Goal: Task Accomplishment & Management: Use online tool/utility

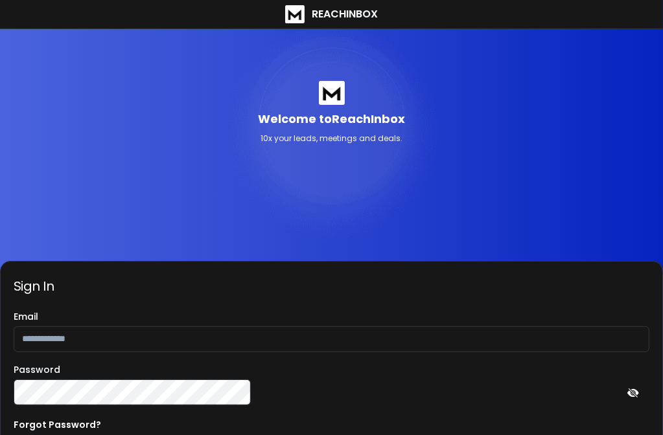
type input "**********"
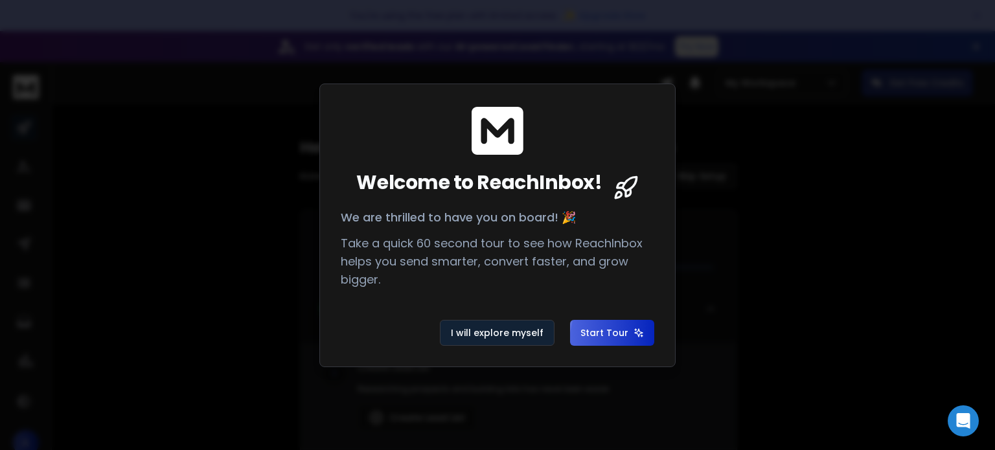
click at [516, 331] on button "I will explore myself" at bounding box center [497, 333] width 115 height 26
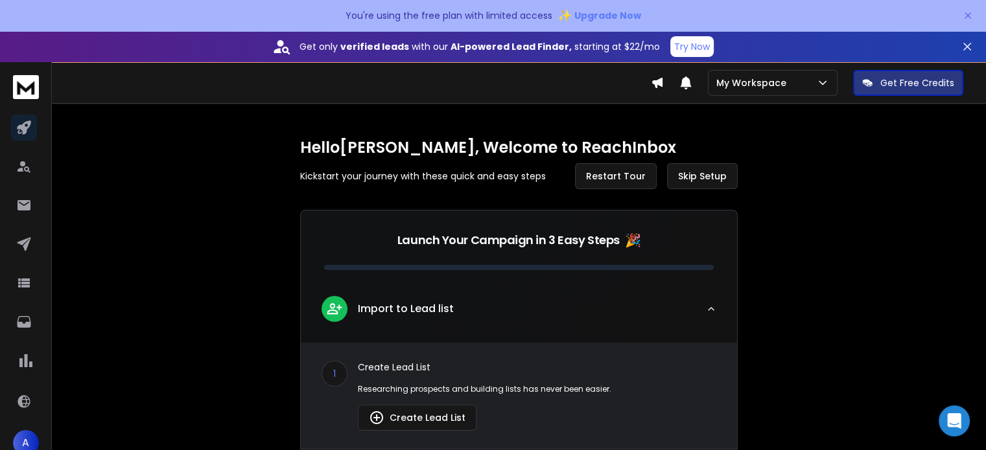
scroll to position [179, 0]
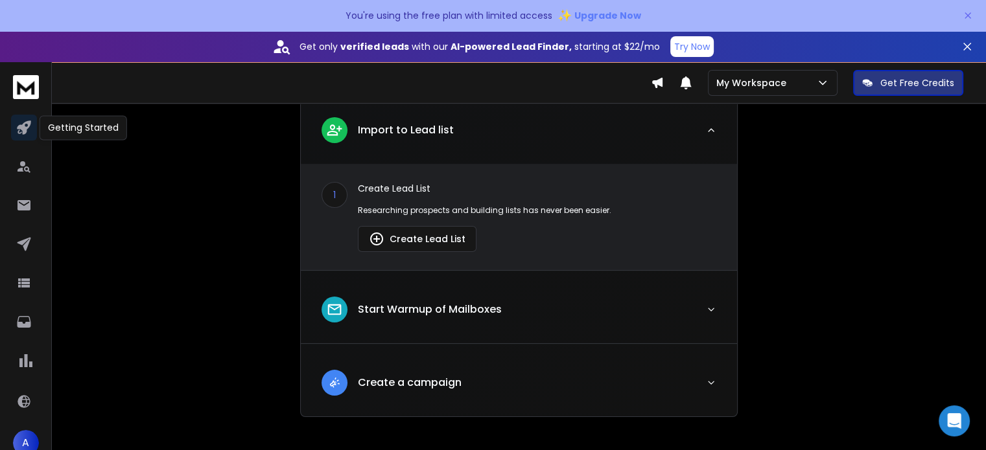
click at [33, 129] on link at bounding box center [24, 128] width 26 height 26
click at [19, 195] on link at bounding box center [24, 205] width 26 height 26
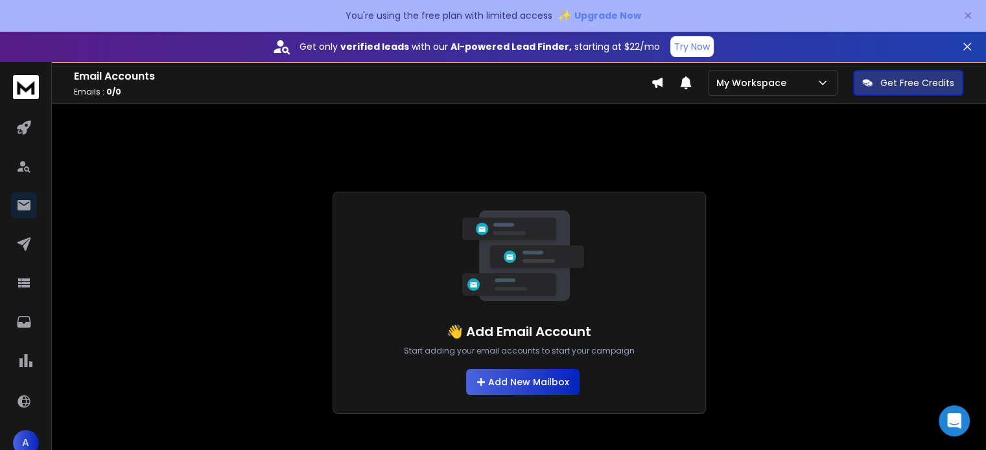
scroll to position [40, 0]
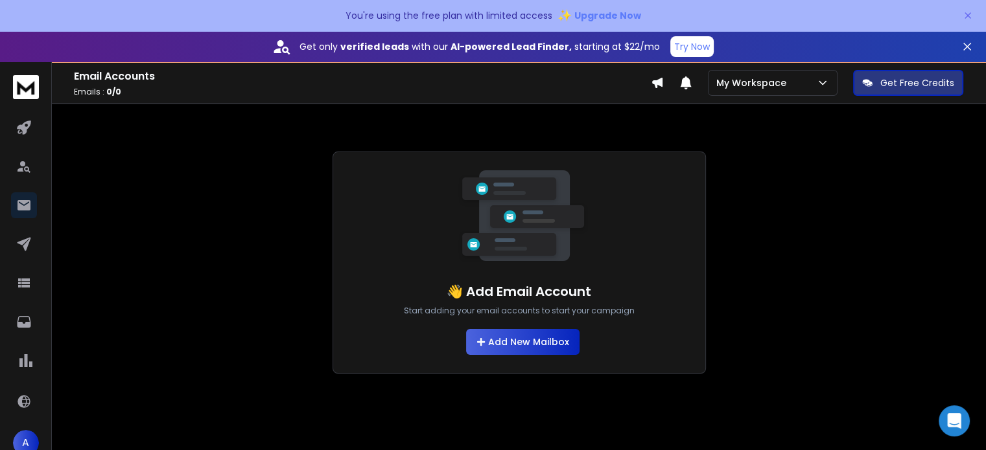
click at [546, 353] on button "Add New Mailbox" at bounding box center [522, 342] width 113 height 26
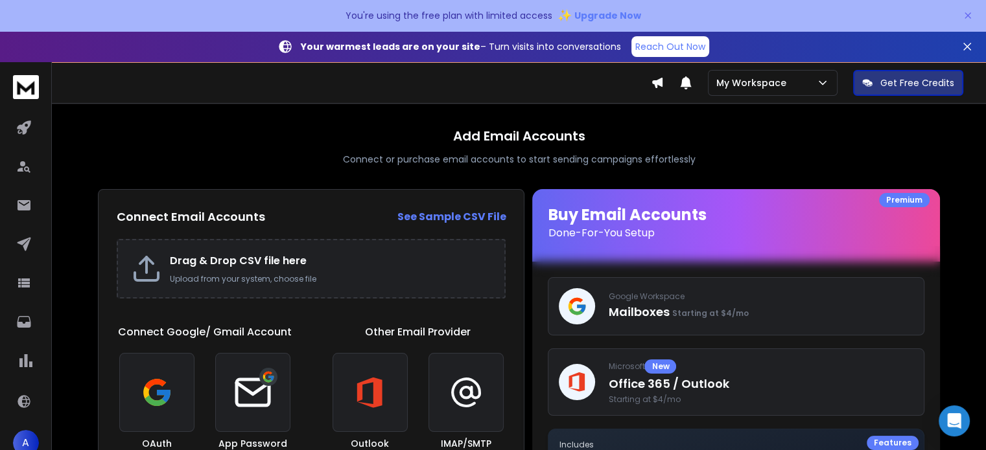
click at [456, 219] on strong "See Sample CSV File" at bounding box center [451, 216] width 109 height 15
click at [268, 274] on p "Upload from your system, choose file" at bounding box center [330, 279] width 321 height 10
type input "**********"
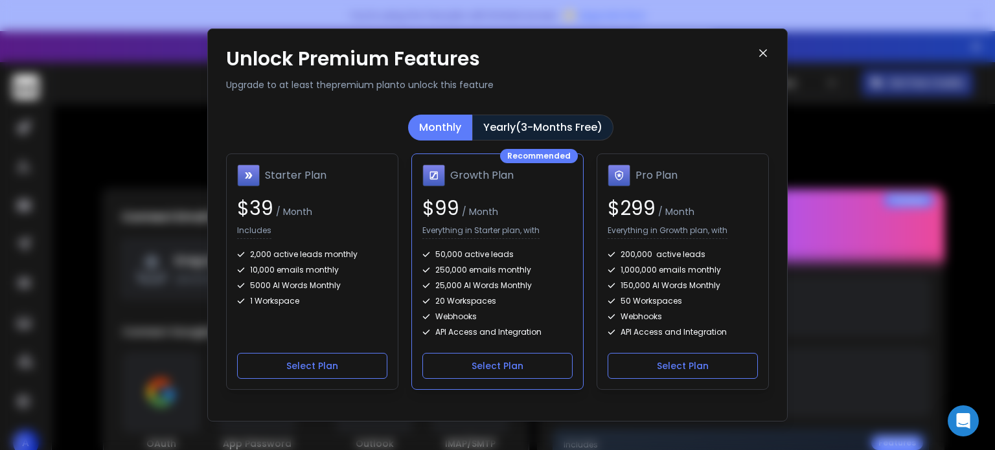
click at [559, 133] on button "Yearly(3-Months Free)" at bounding box center [542, 128] width 141 height 26
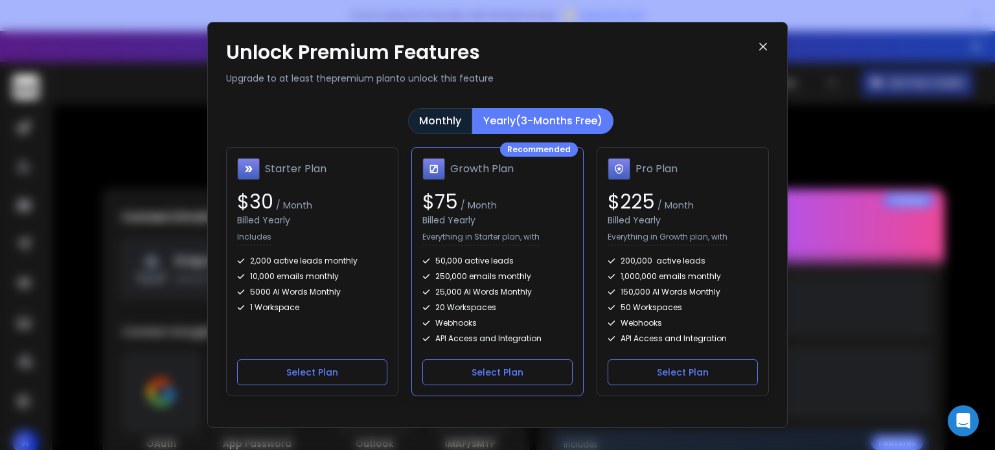
click at [426, 124] on button "Monthly" at bounding box center [440, 121] width 64 height 26
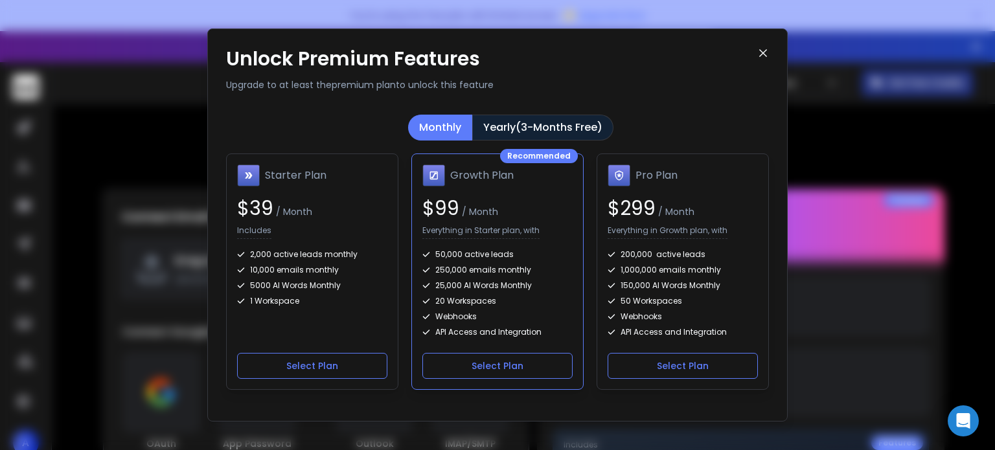
click at [500, 116] on button "Yearly(3-Months Free)" at bounding box center [542, 128] width 141 height 26
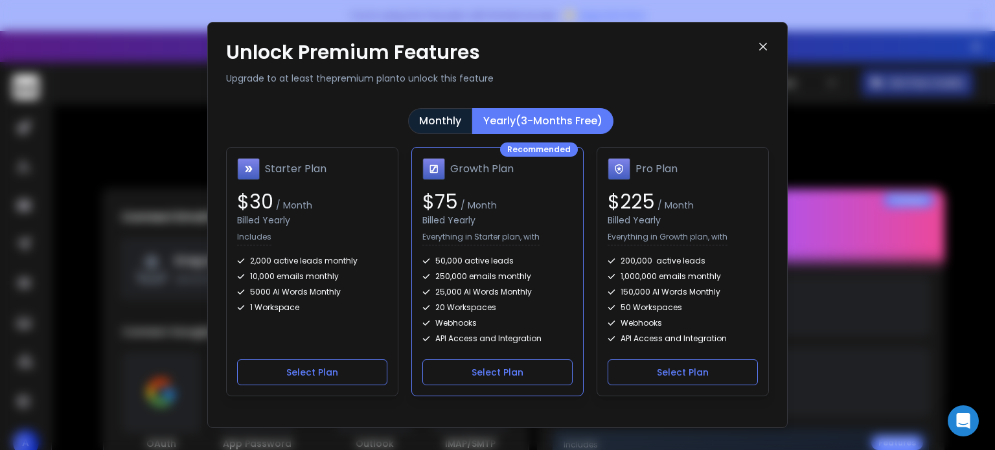
click at [421, 122] on button "Monthly" at bounding box center [440, 121] width 64 height 26
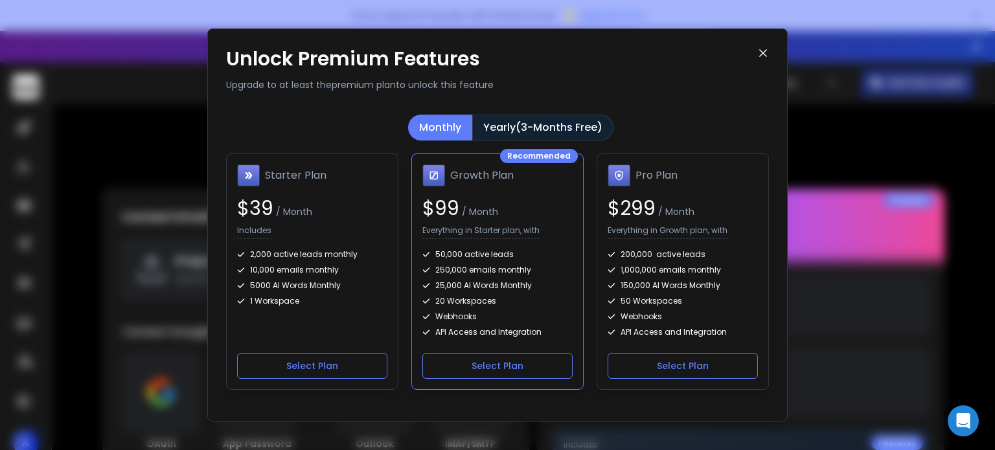
click at [522, 124] on button "Yearly(3-Months Free)" at bounding box center [542, 128] width 141 height 26
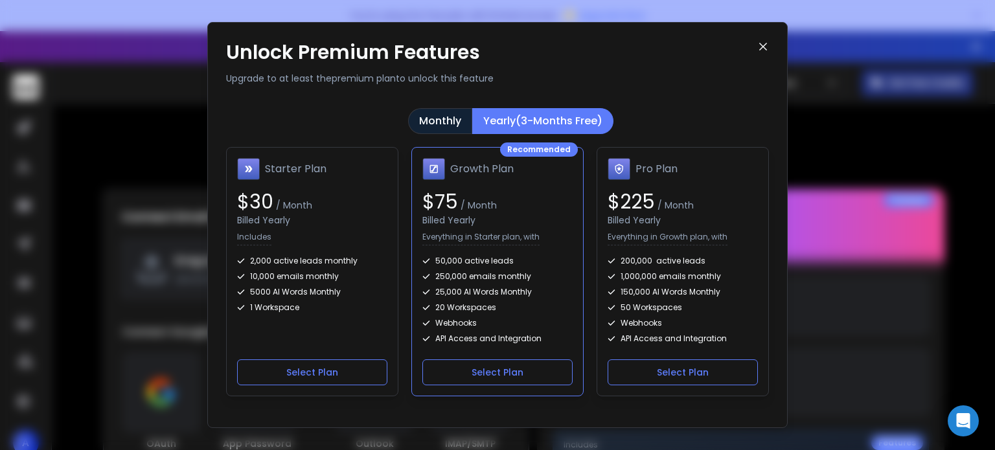
click at [455, 116] on button "Monthly" at bounding box center [440, 121] width 64 height 26
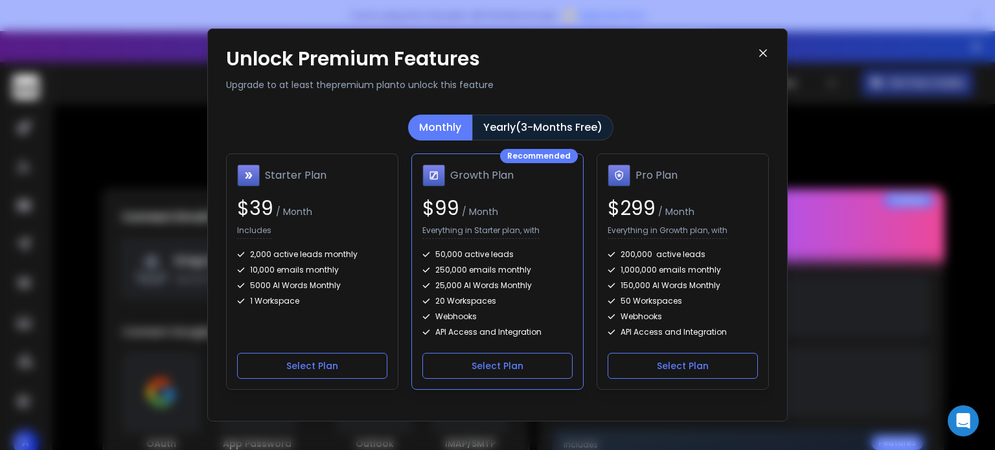
click at [493, 119] on button "Yearly(3-Months Free)" at bounding box center [542, 128] width 141 height 26
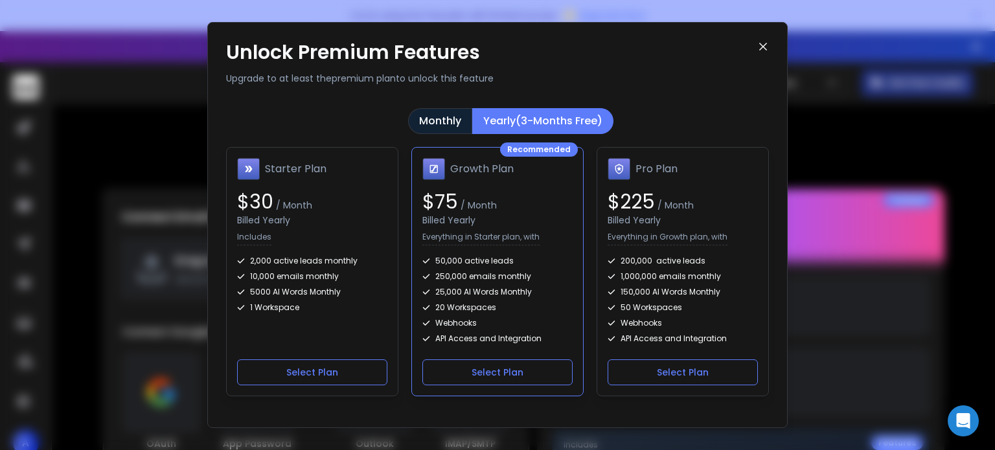
click at [452, 119] on button "Monthly" at bounding box center [440, 121] width 64 height 26
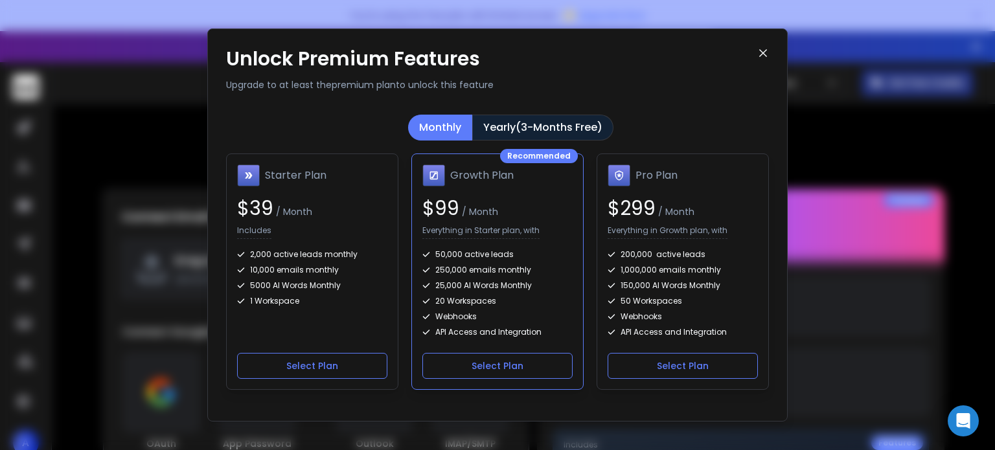
click at [507, 117] on button "Yearly(3-Months Free)" at bounding box center [542, 128] width 141 height 26
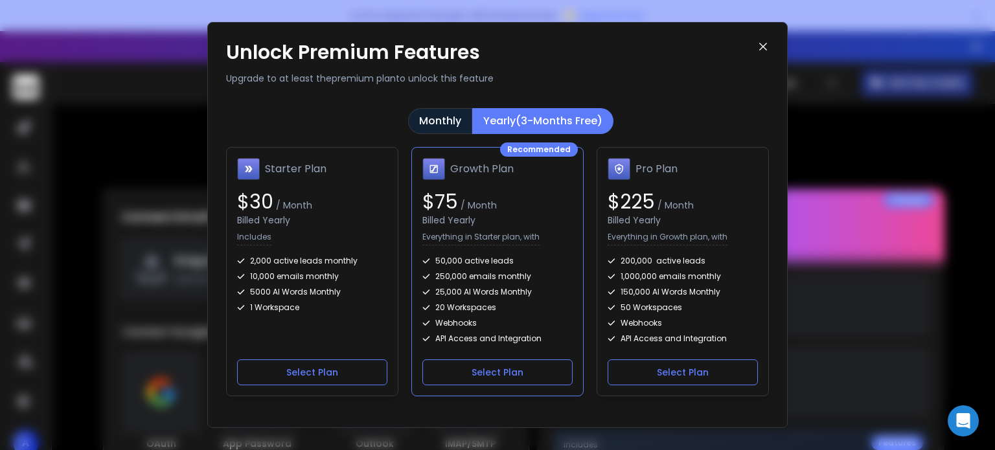
click at [453, 116] on button "Monthly" at bounding box center [440, 121] width 64 height 26
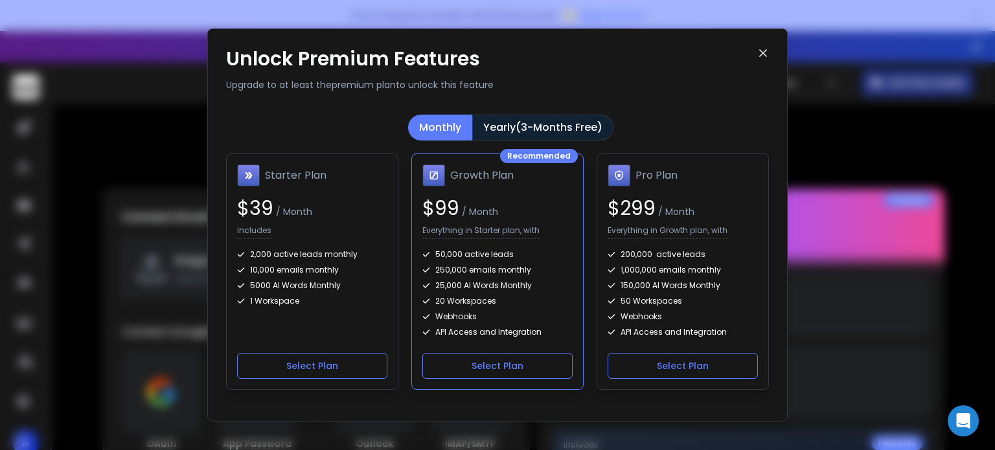
click at [500, 122] on button "Yearly(3-Months Free)" at bounding box center [542, 128] width 141 height 26
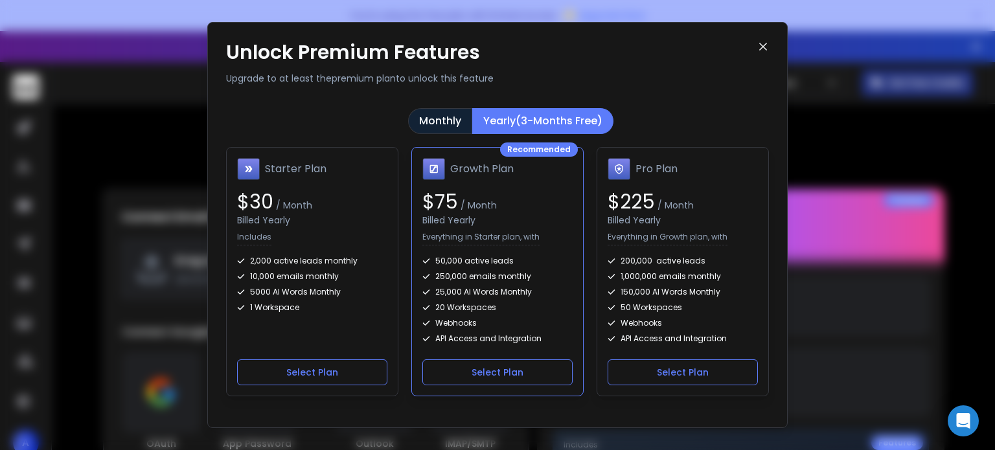
click at [454, 124] on button "Monthly" at bounding box center [440, 121] width 64 height 26
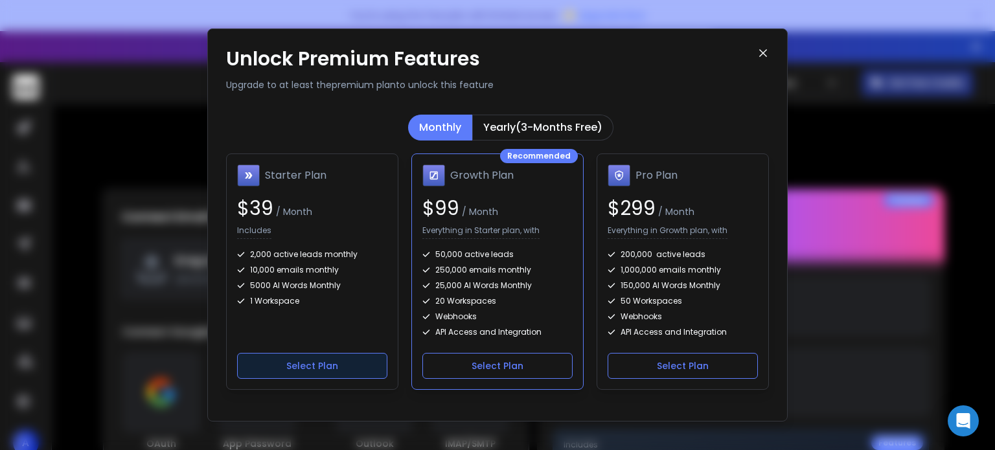
click at [303, 360] on button "Select Plan" at bounding box center [312, 366] width 150 height 26
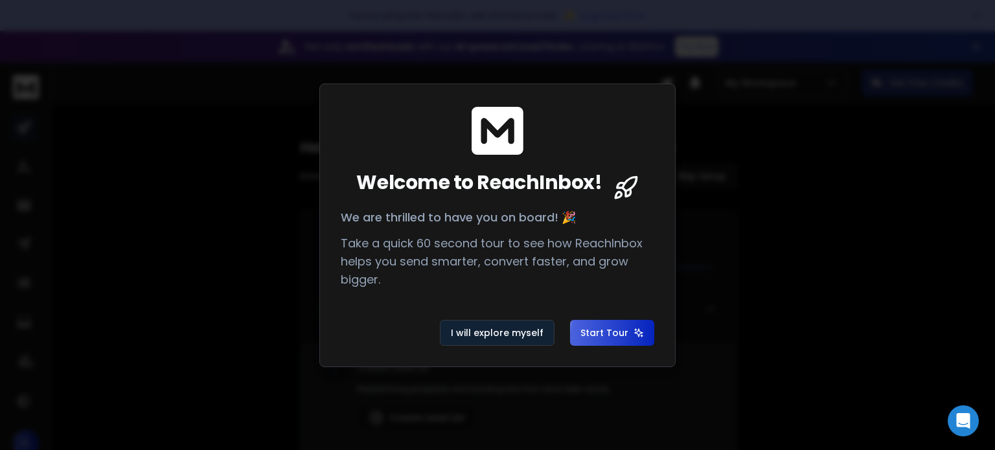
click at [486, 332] on button "I will explore myself" at bounding box center [497, 333] width 115 height 26
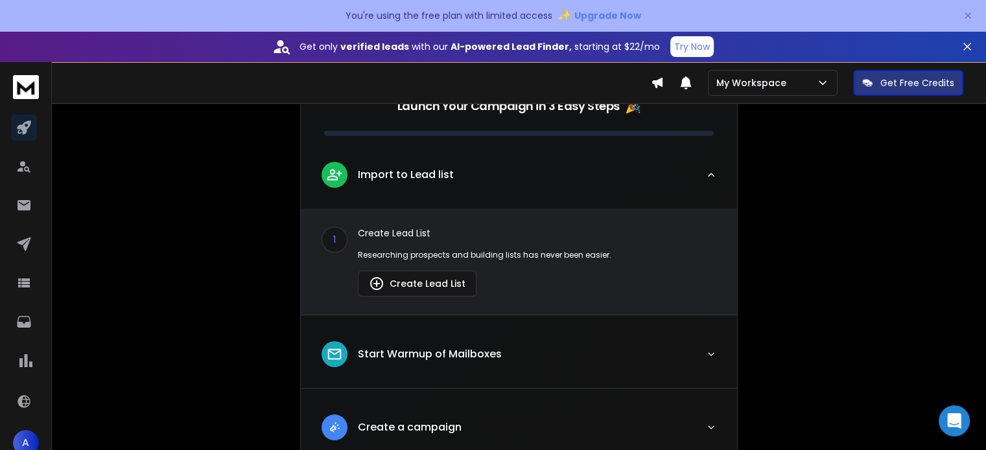
scroll to position [137, 0]
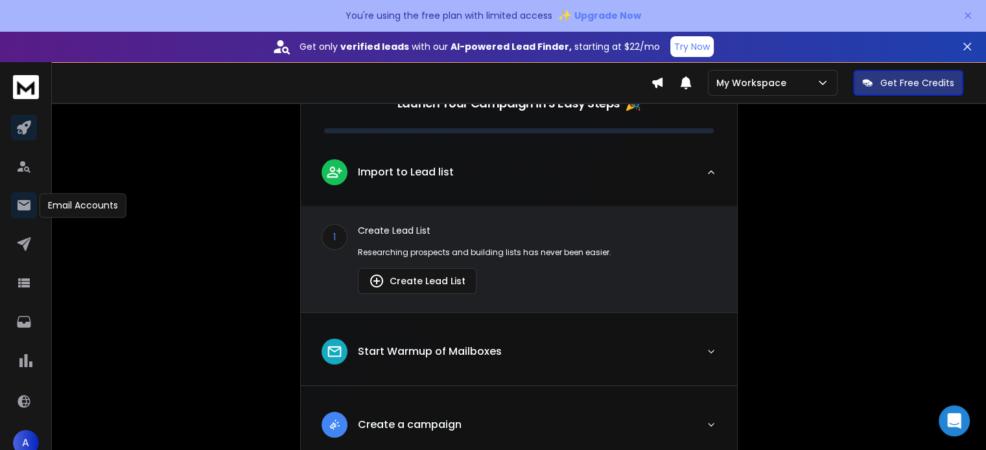
click at [29, 200] on icon at bounding box center [23, 205] width 13 height 10
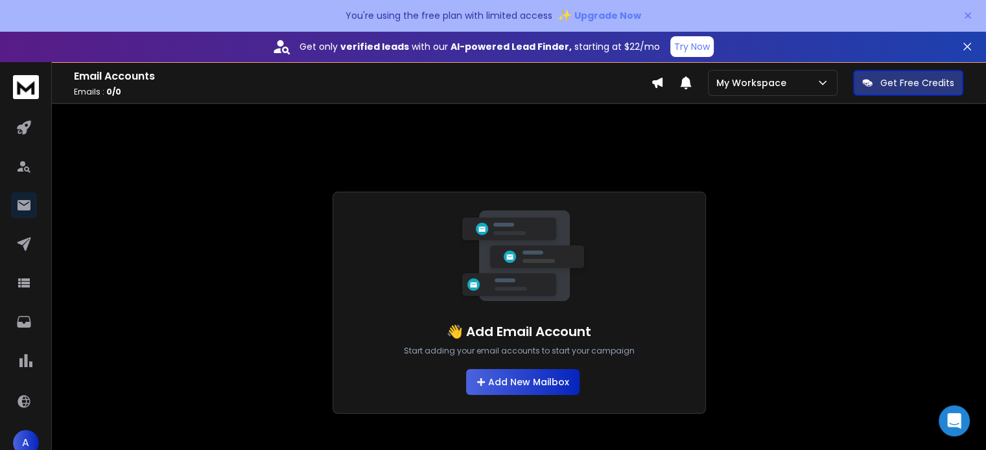
click at [553, 390] on button "Add New Mailbox" at bounding box center [522, 382] width 113 height 26
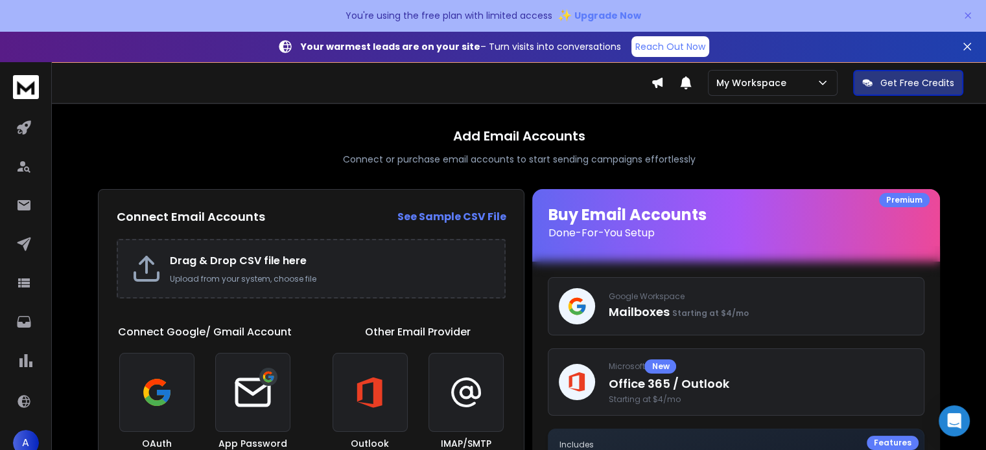
click at [349, 238] on div "Connect Email Accounts See Sample CSV File Drag & Drop CSV file here Upload fro…" at bounding box center [311, 253] width 389 height 91
click at [389, 261] on h2 "Drag & Drop CSV file here" at bounding box center [330, 261] width 321 height 16
type input "**********"
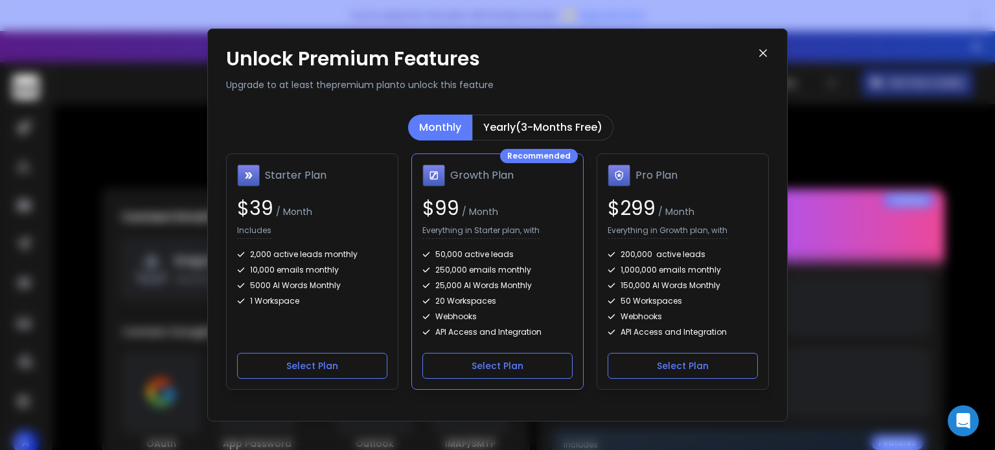
click at [765, 54] on icon at bounding box center [764, 53] width 12 height 12
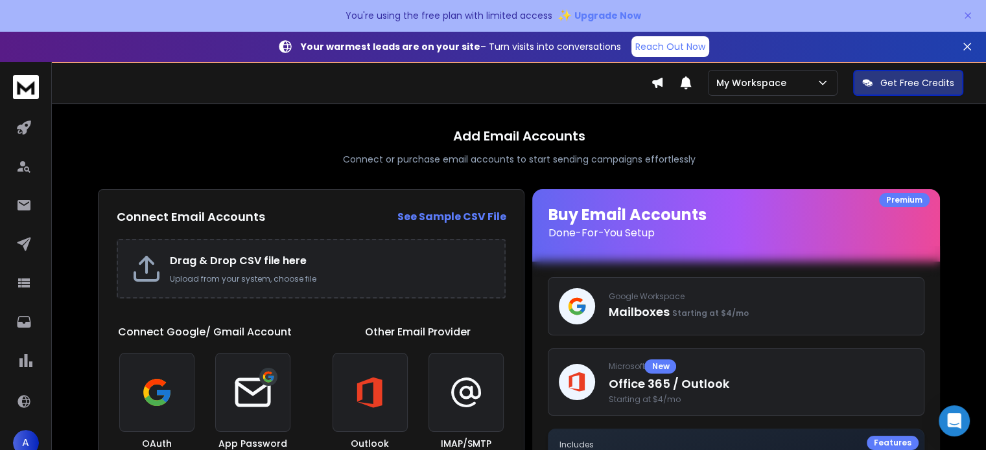
click at [373, 264] on h2 "Drag & Drop CSV file here" at bounding box center [330, 261] width 321 height 16
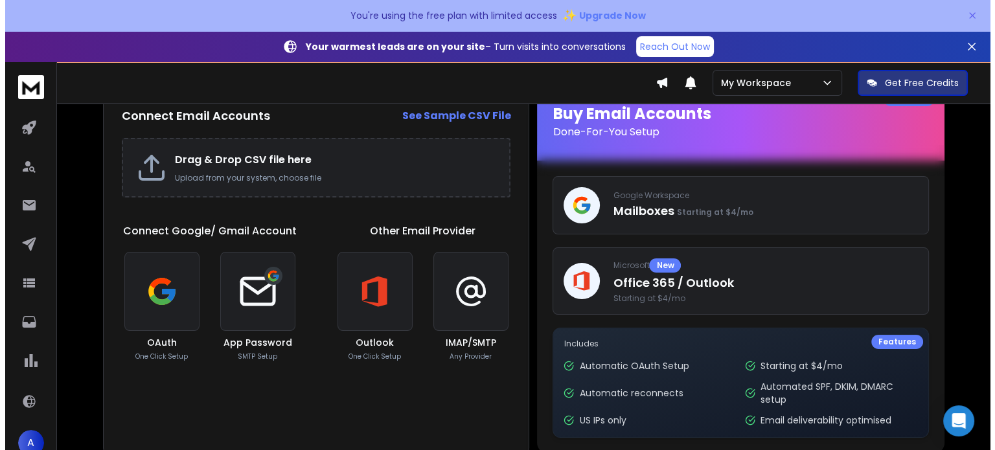
scroll to position [129, 0]
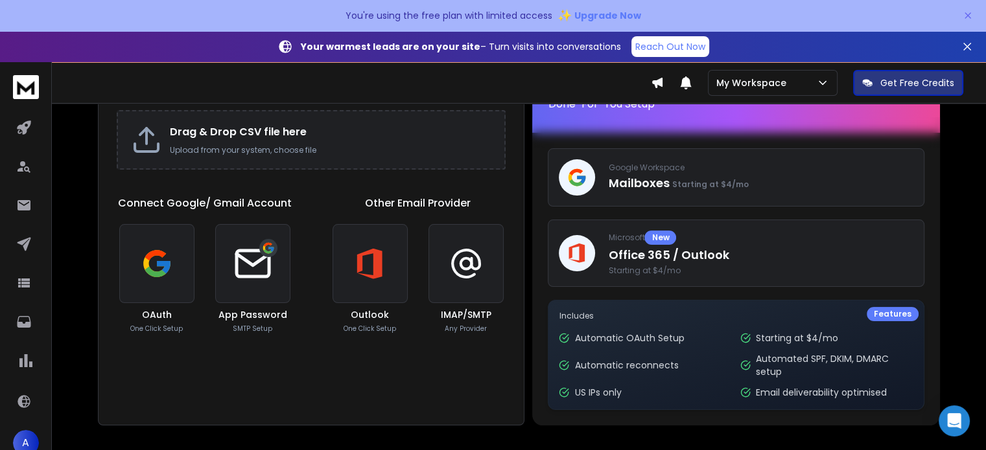
click at [255, 268] on icon at bounding box center [252, 263] width 39 height 39
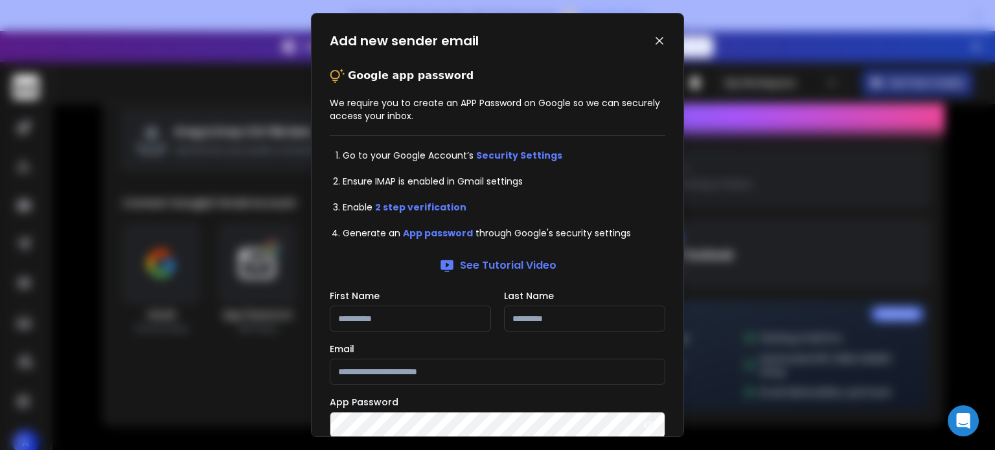
click at [395, 310] on input "text" at bounding box center [410, 319] width 161 height 26
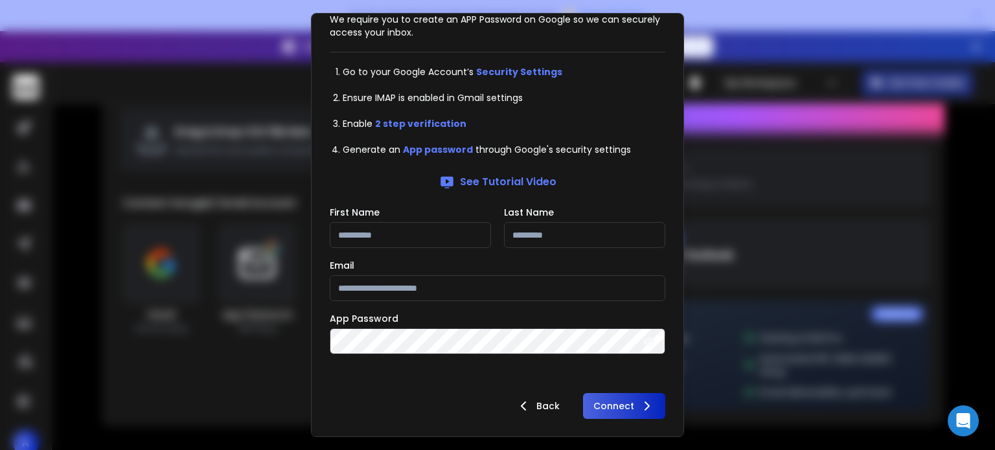
click at [367, 294] on input "email" at bounding box center [498, 288] width 336 height 26
click at [262, 331] on div "Add new sender email Google app password We require you to create an APP Passwo…" at bounding box center [497, 225] width 995 height 450
click at [545, 406] on button "Back" at bounding box center [537, 406] width 65 height 26
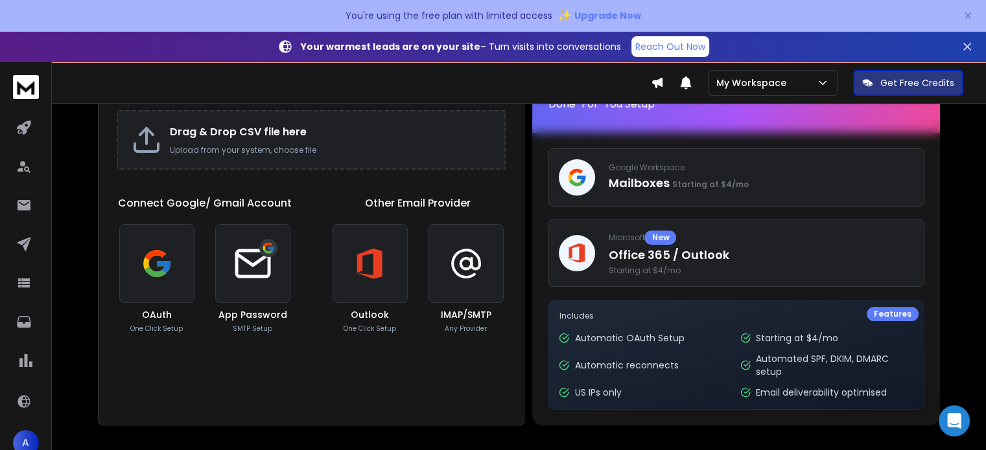
drag, startPoint x: 119, startPoint y: 253, endPoint x: 154, endPoint y: 259, distance: 35.5
click at [154, 259] on div "Connect Email Accounts See Sample CSV File Drag & Drop CSV file here Upload fro…" at bounding box center [311, 242] width 426 height 365
click at [154, 259] on icon at bounding box center [157, 263] width 32 height 39
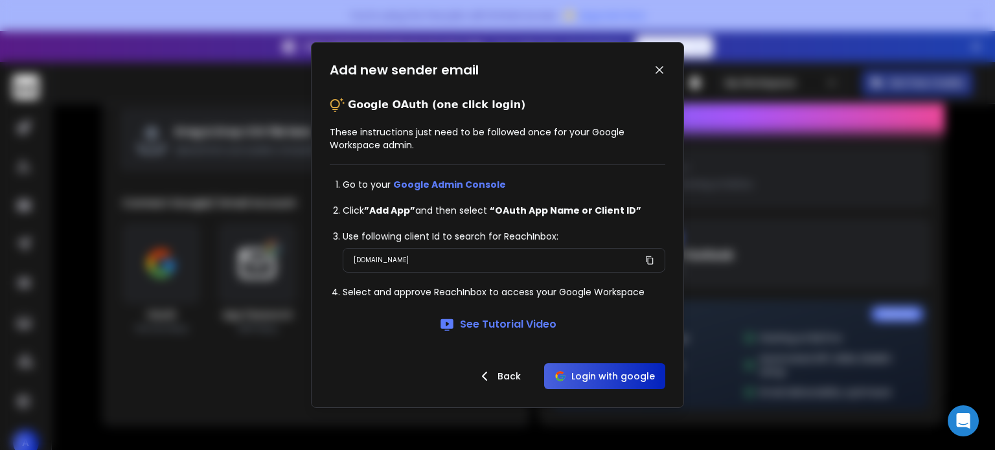
click at [589, 380] on button "Login with google" at bounding box center [604, 377] width 121 height 26
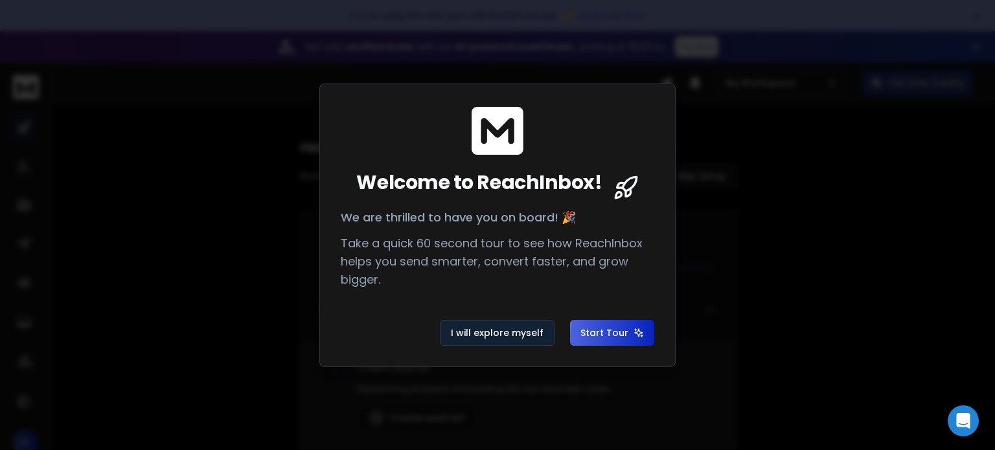
click at [494, 321] on button "I will explore myself" at bounding box center [497, 333] width 115 height 26
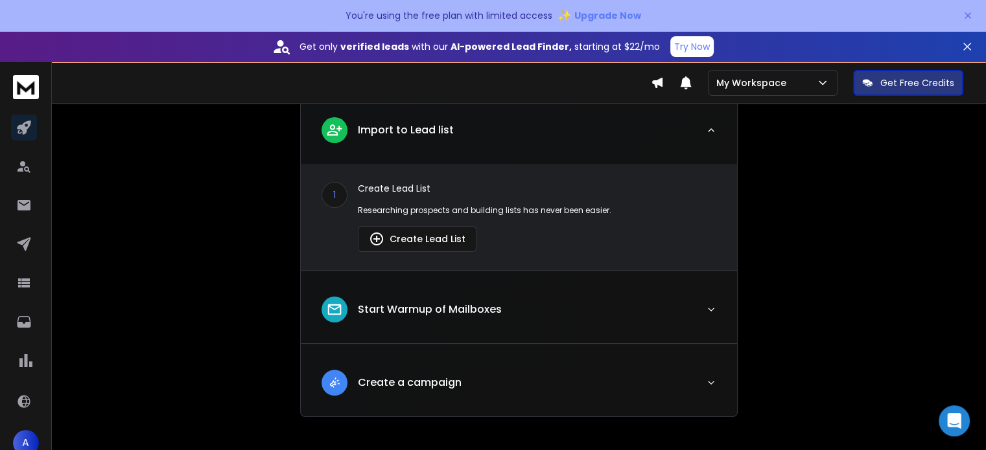
scroll to position [178, 0]
click at [24, 203] on icon at bounding box center [23, 205] width 13 height 10
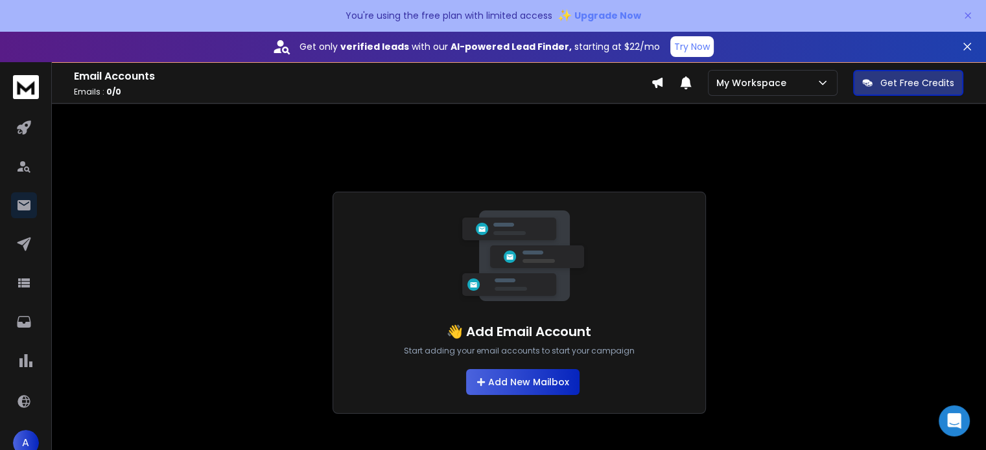
click at [558, 373] on button "Add New Mailbox" at bounding box center [522, 382] width 113 height 26
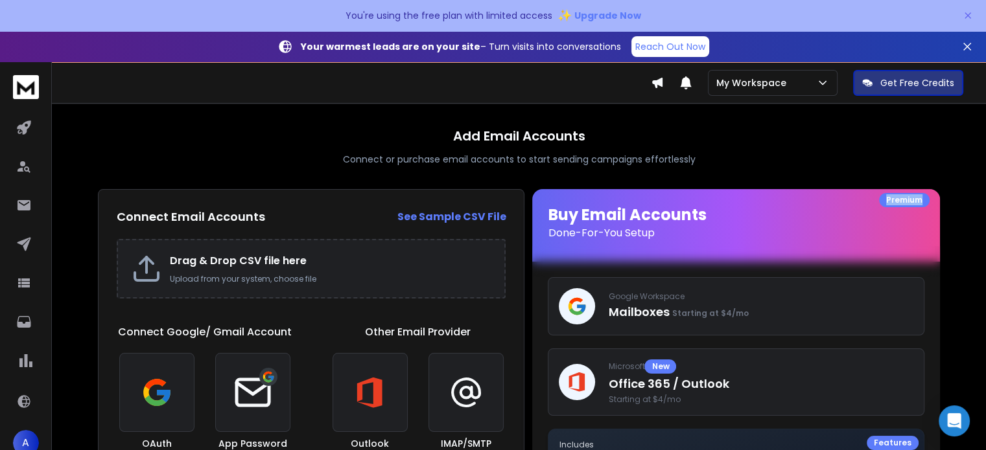
drag, startPoint x: 920, startPoint y: 200, endPoint x: 881, endPoint y: 199, distance: 38.9
click at [881, 199] on div "Premium" at bounding box center [904, 200] width 51 height 14
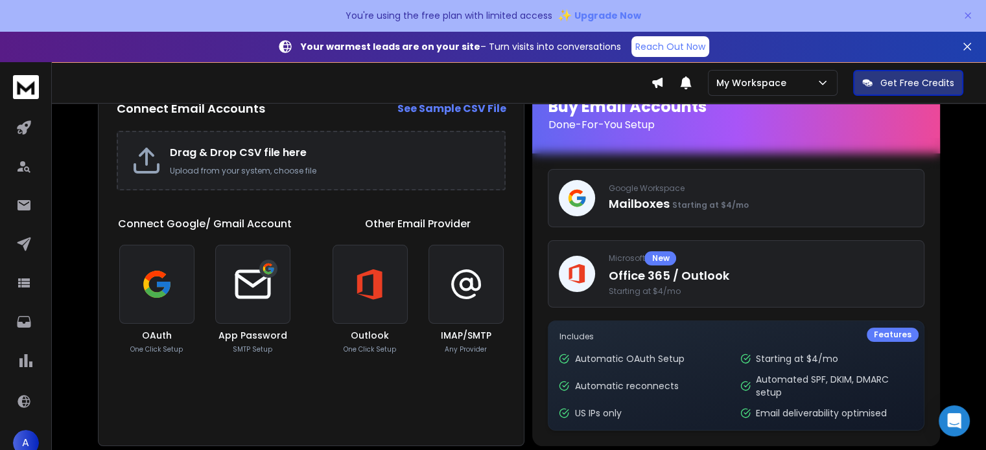
scroll to position [129, 0]
